Goal: Navigation & Orientation: Find specific page/section

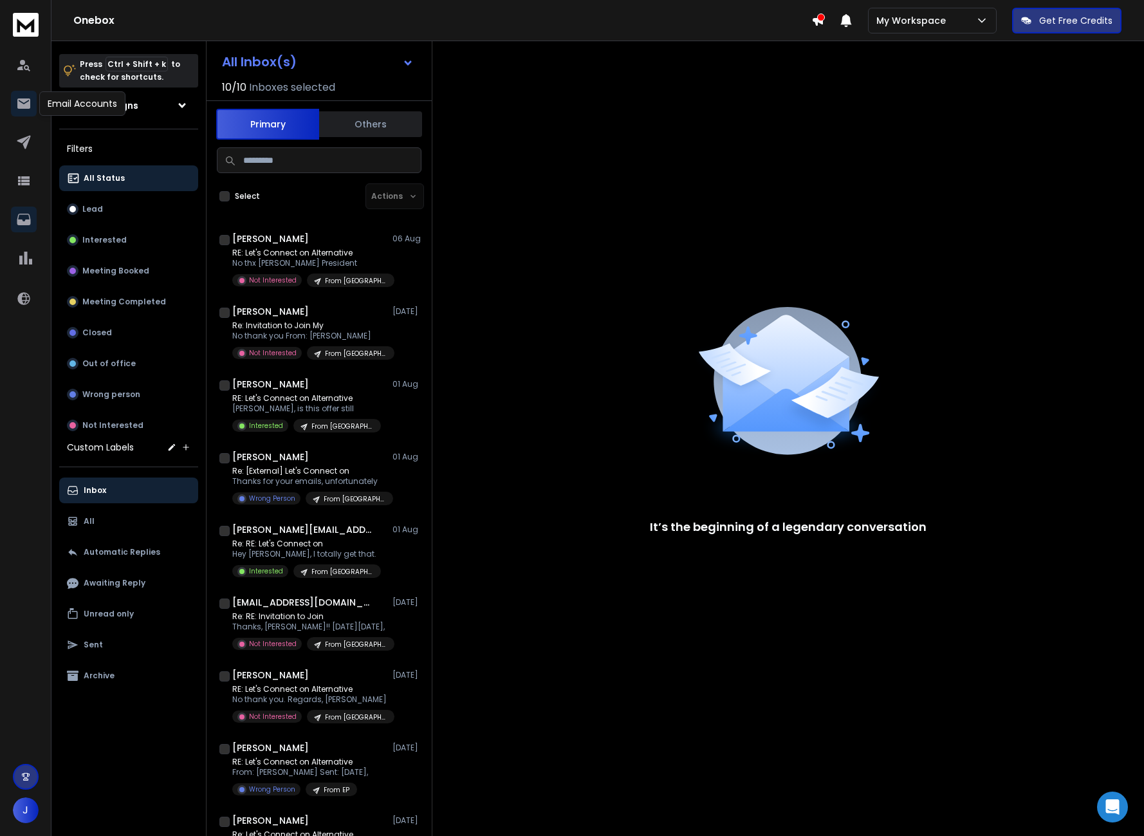
click at [17, 111] on link at bounding box center [24, 104] width 26 height 26
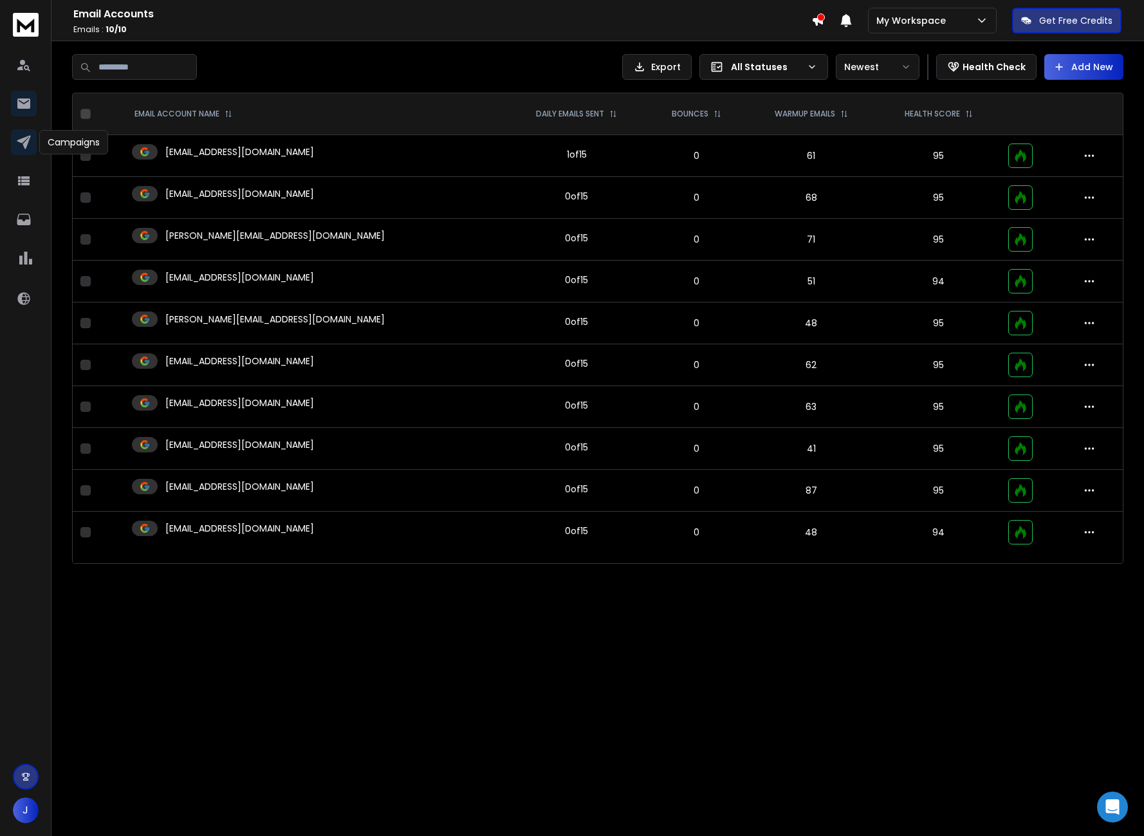
click at [25, 144] on icon at bounding box center [24, 142] width 14 height 14
